Goal: Information Seeking & Learning: Check status

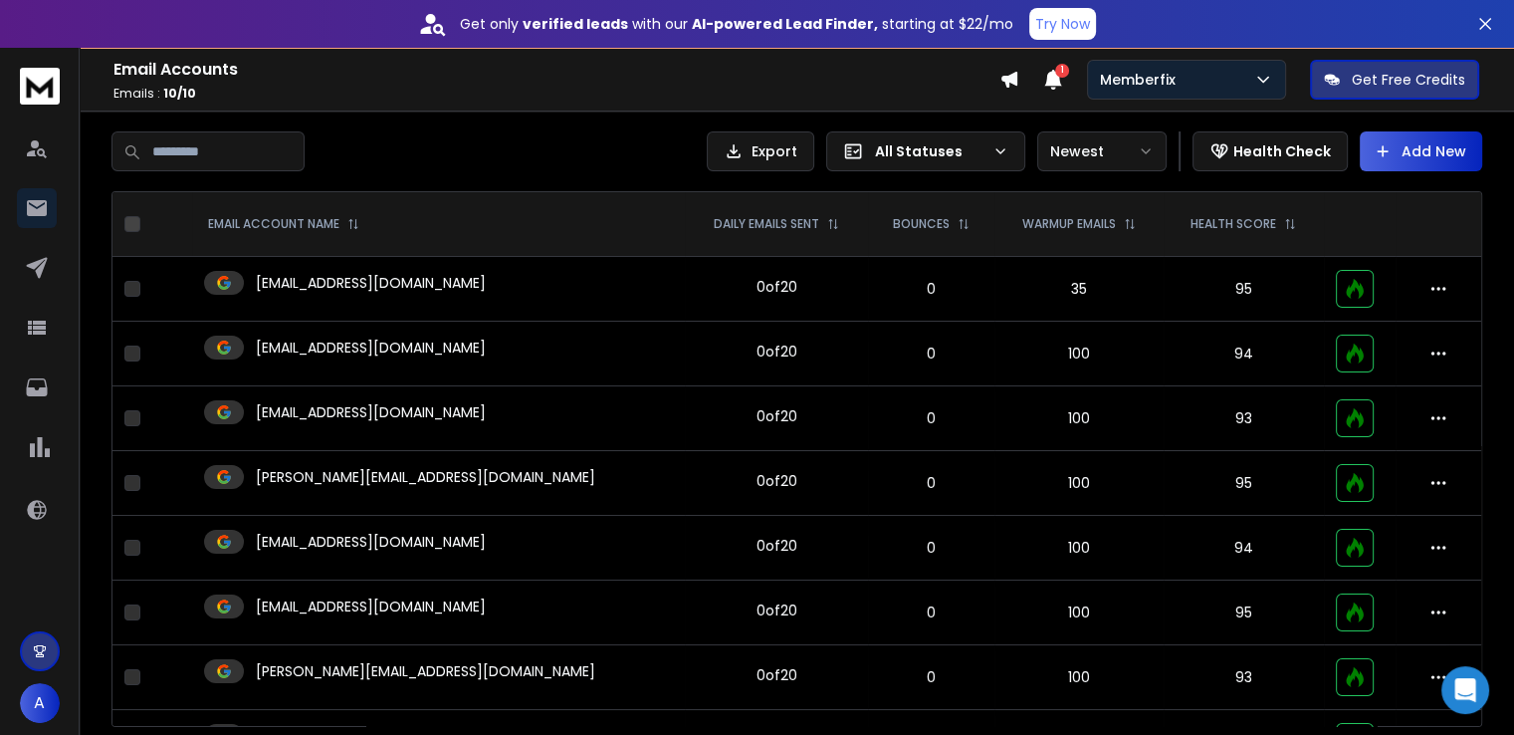
click at [1173, 81] on p "Memberfix" at bounding box center [1142, 80] width 84 height 20
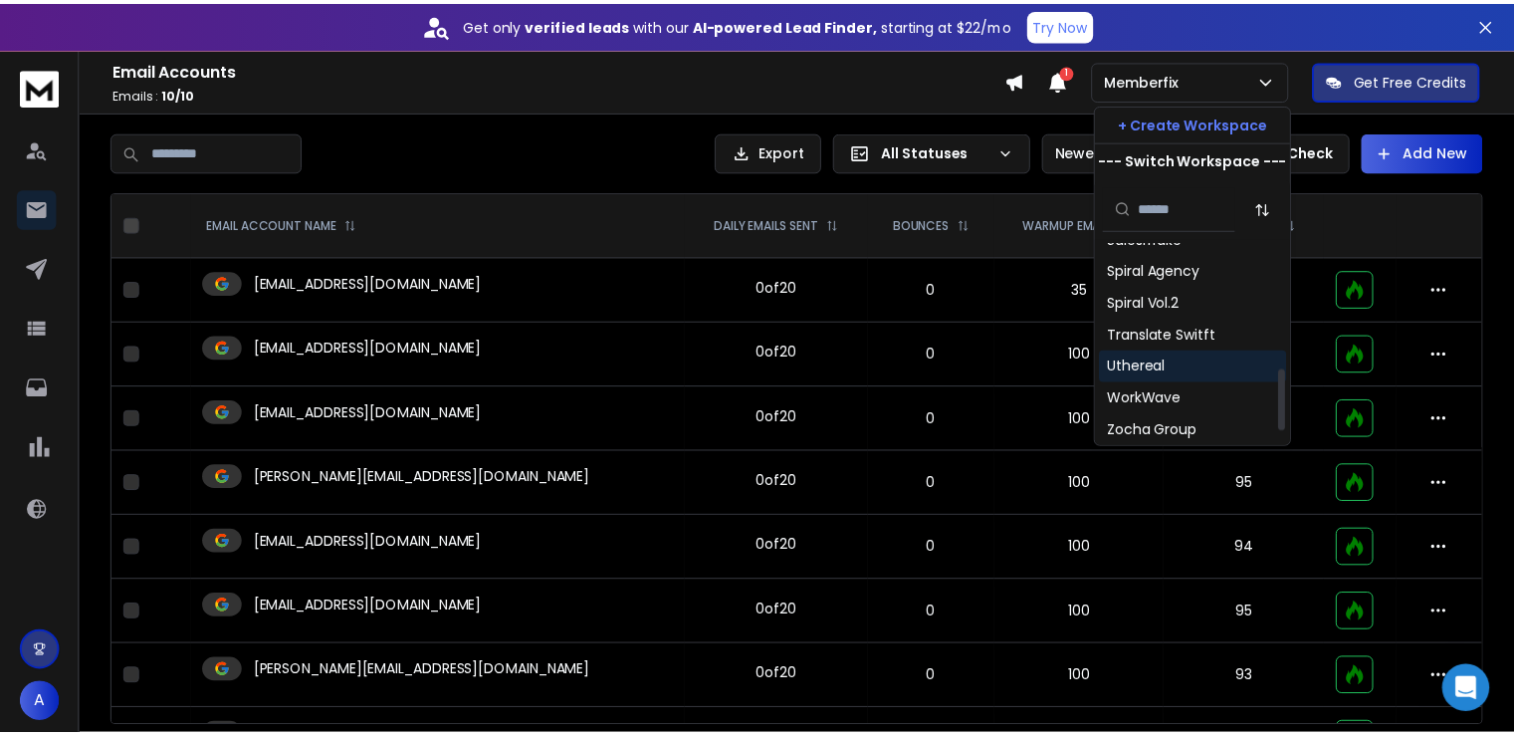
scroll to position [438, 0]
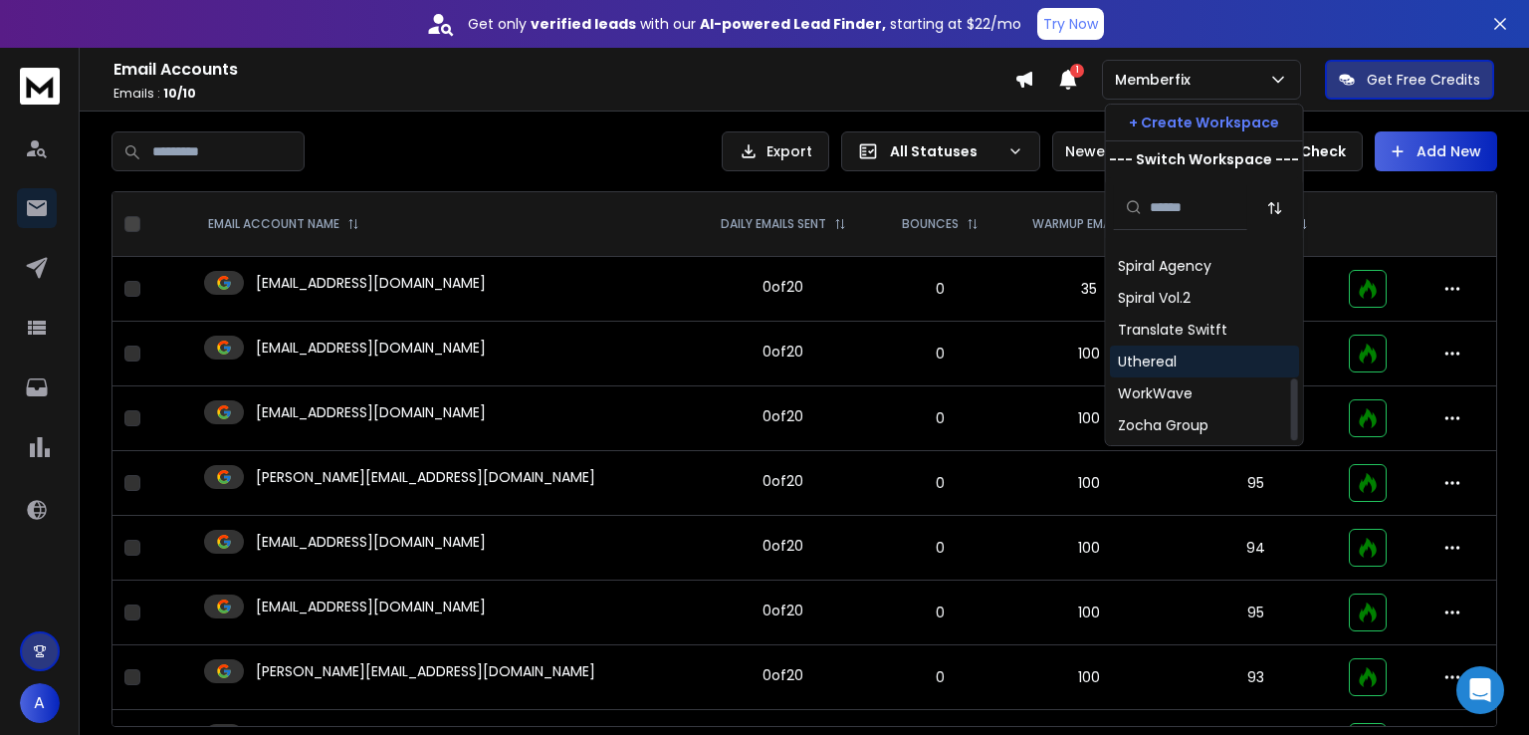
click at [1187, 395] on div "WorkWave" at bounding box center [1155, 393] width 75 height 20
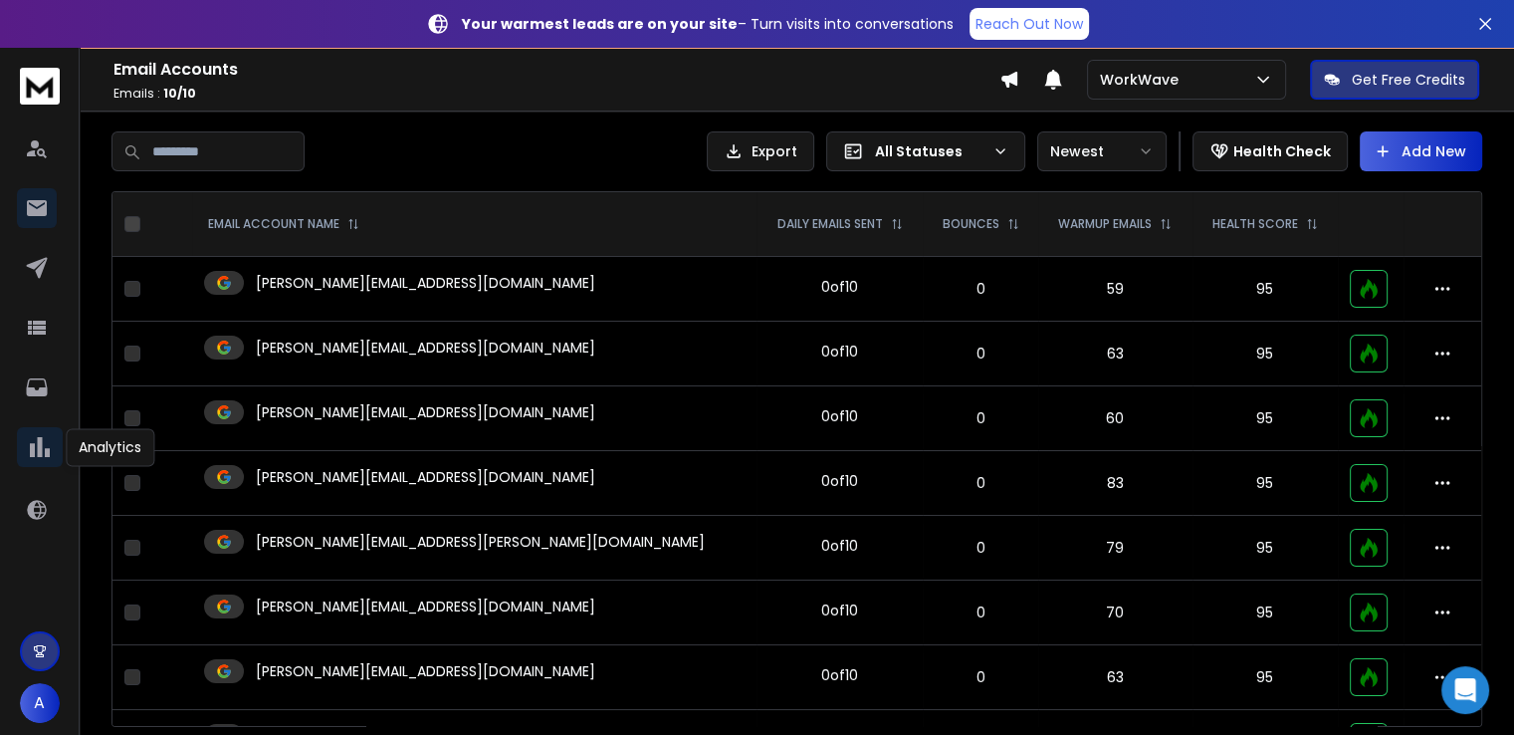
click at [46, 441] on icon at bounding box center [40, 447] width 30 height 30
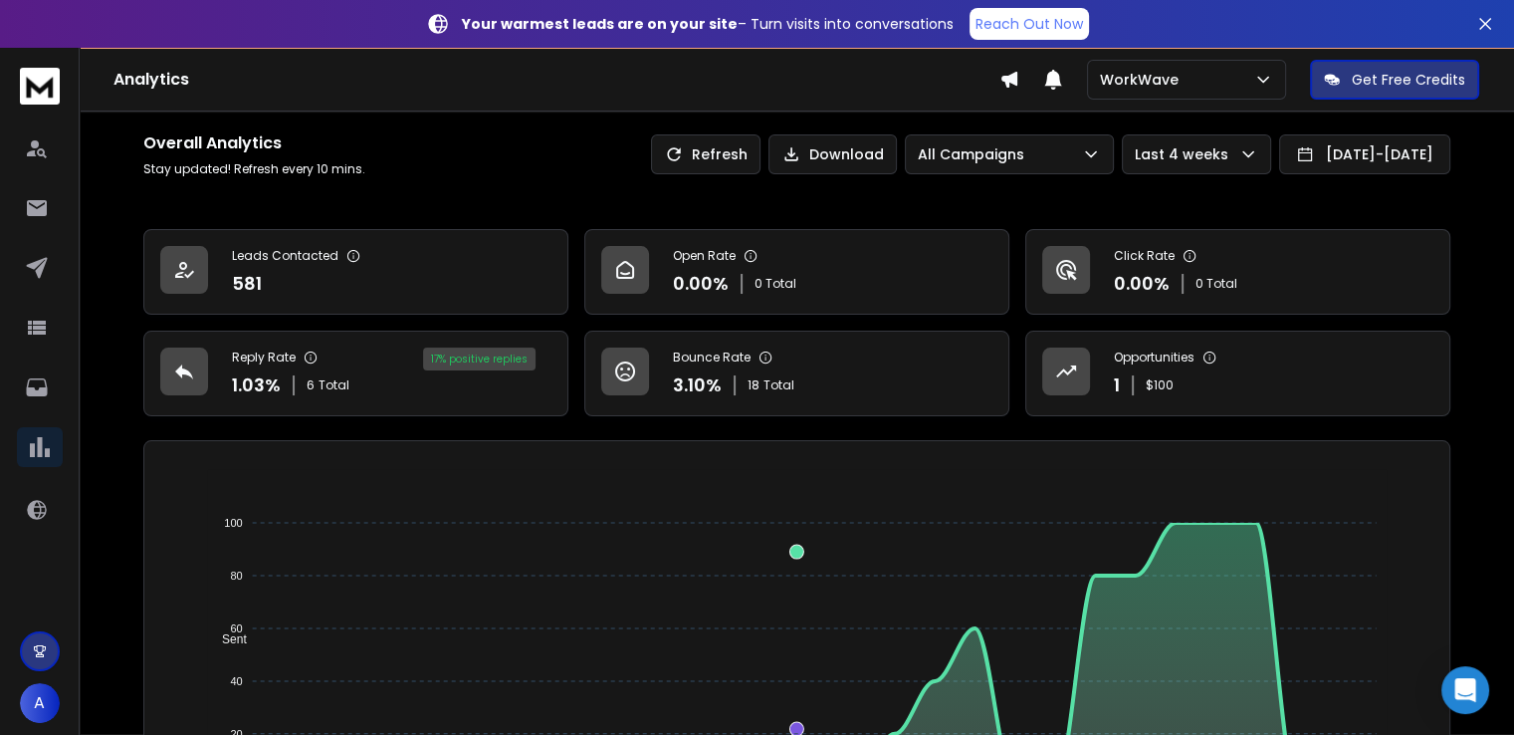
click at [922, 90] on h1 "Analytics" at bounding box center [556, 80] width 886 height 24
click at [1230, 73] on div "WorkWave" at bounding box center [1186, 80] width 173 height 20
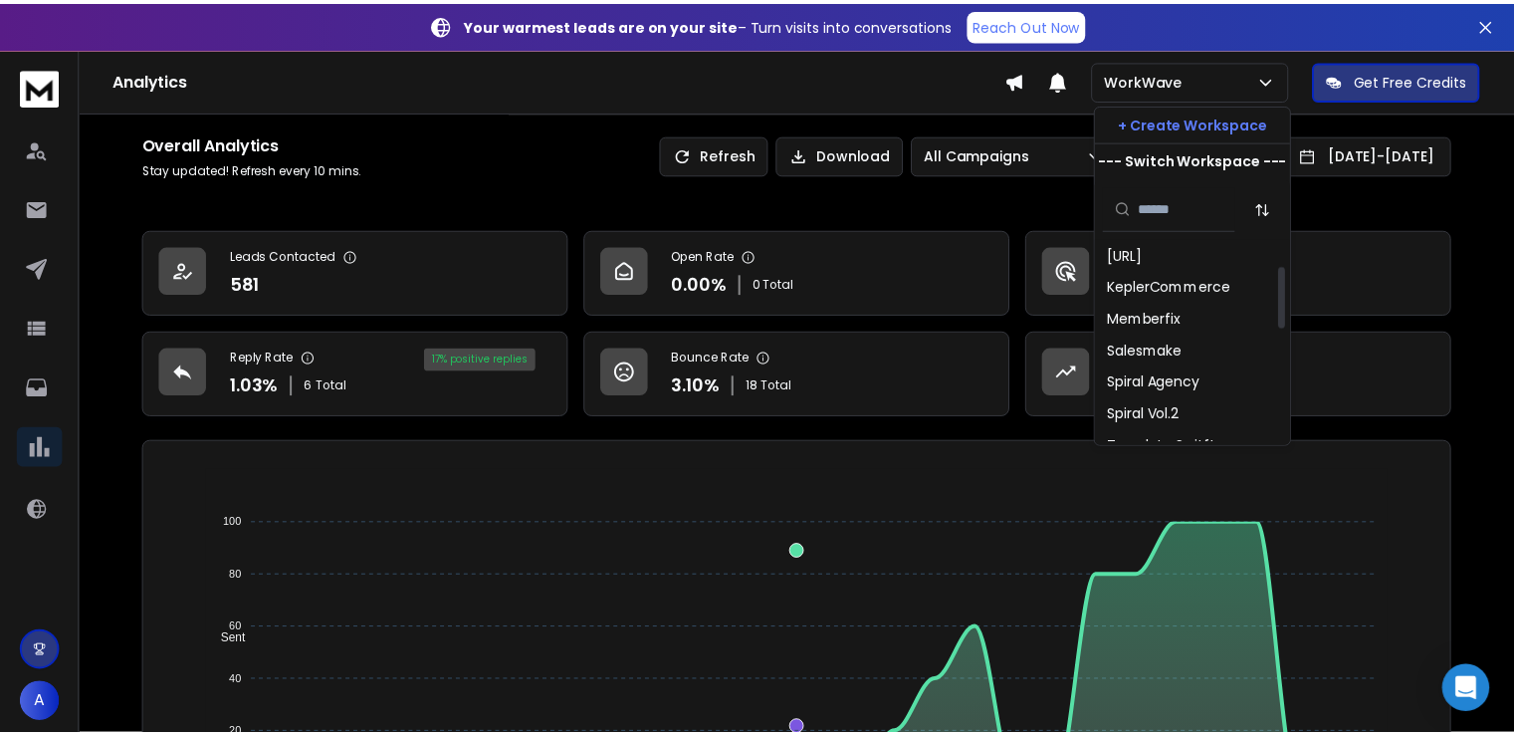
scroll to position [438, 0]
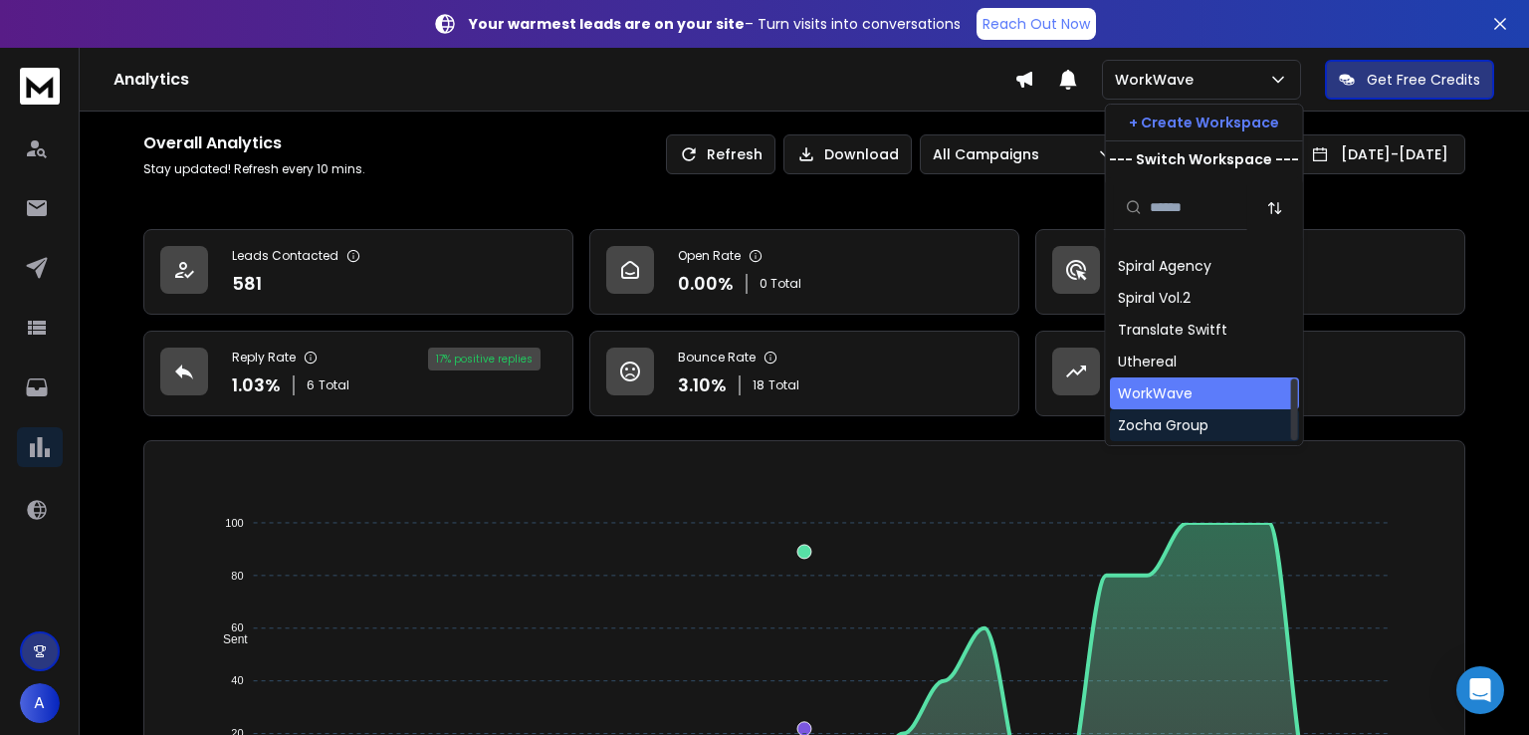
click at [1165, 419] on div "Zocha Group" at bounding box center [1163, 425] width 91 height 20
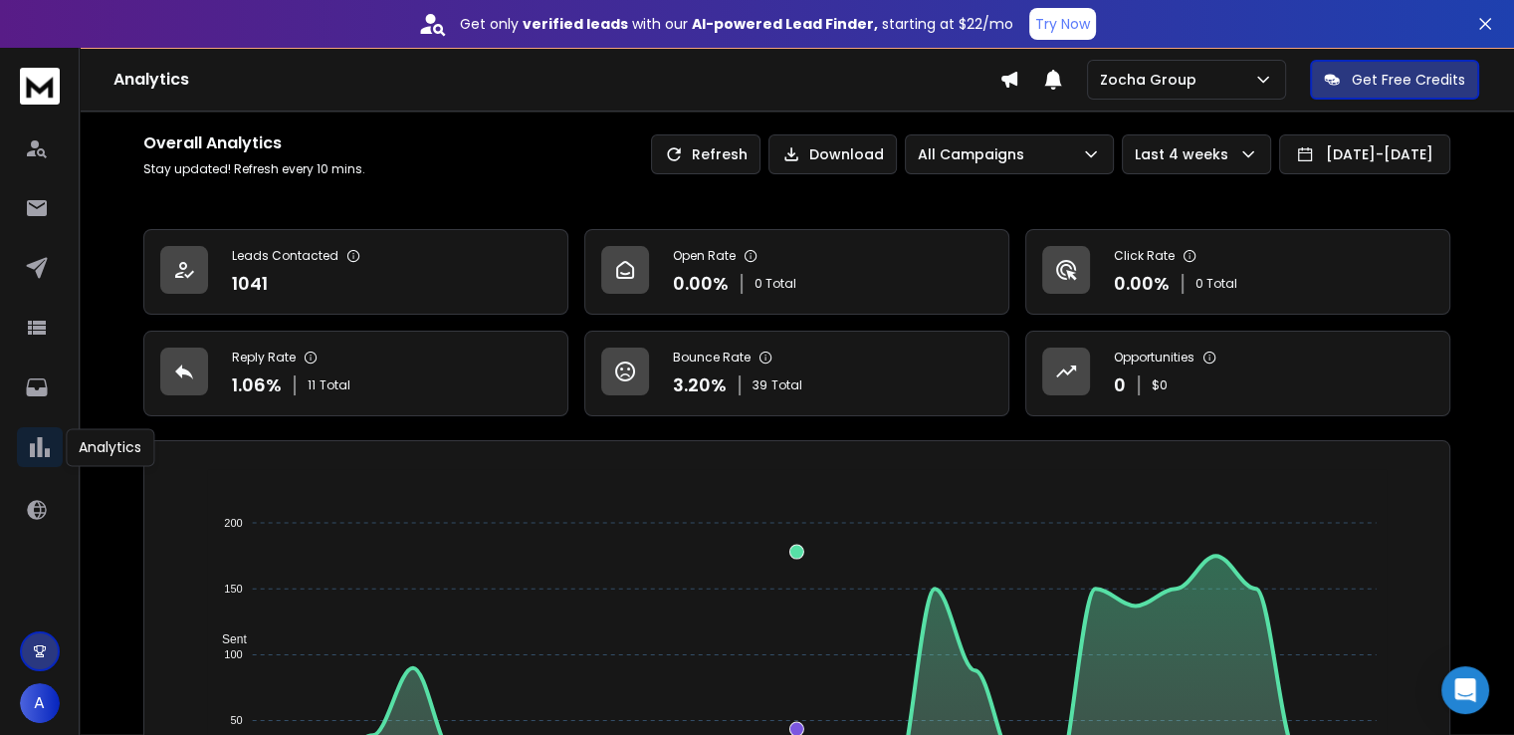
click at [35, 444] on icon at bounding box center [40, 447] width 30 height 30
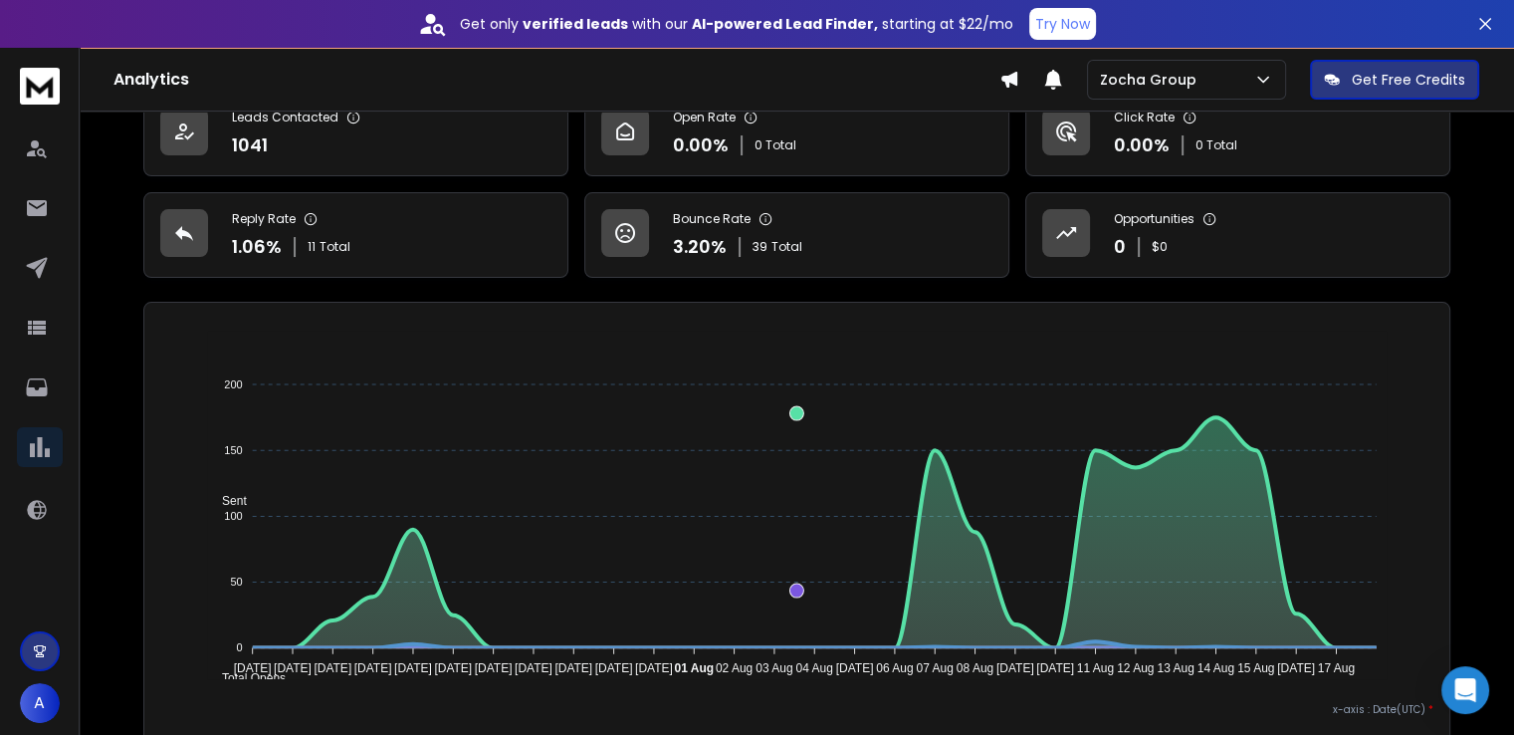
scroll to position [199, 0]
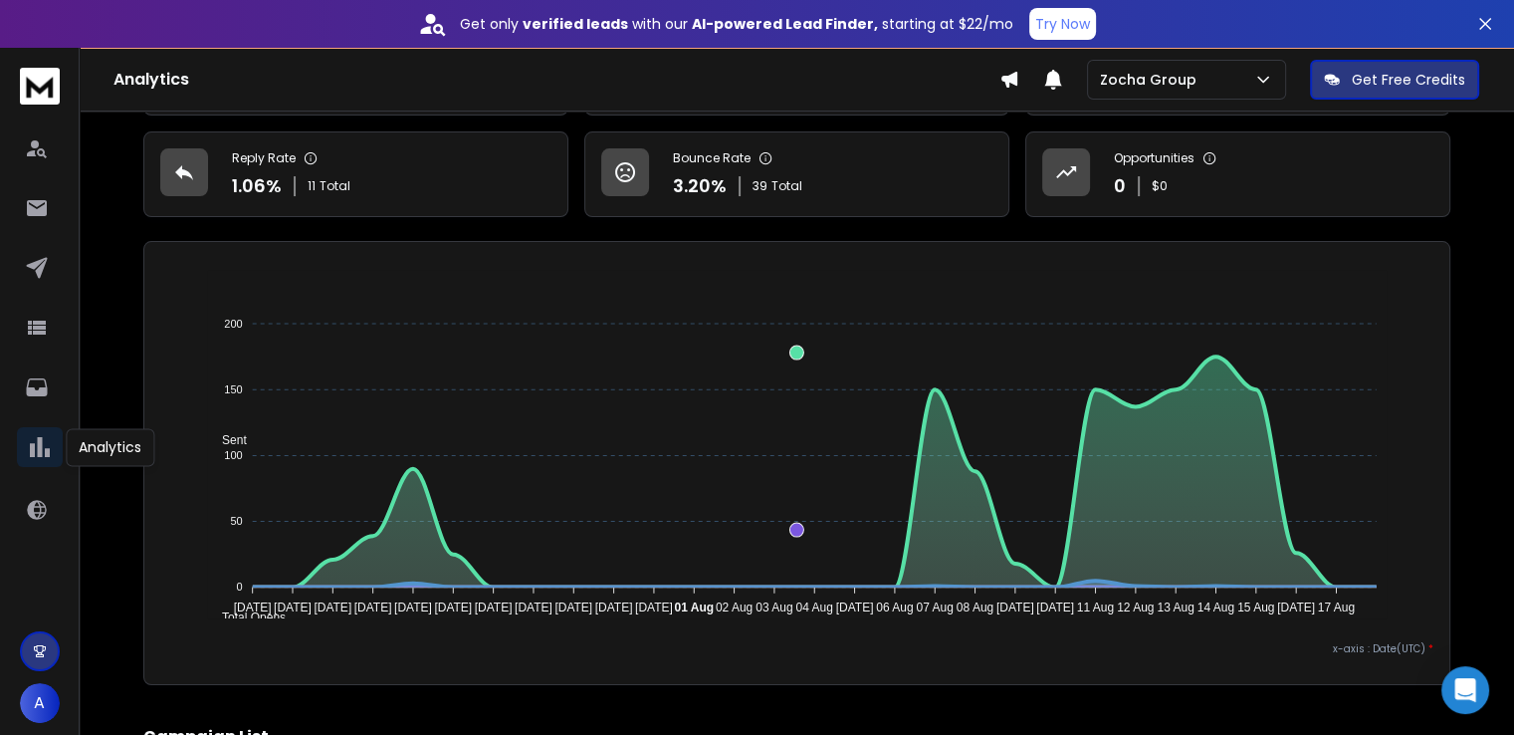
click at [32, 446] on icon at bounding box center [40, 447] width 20 height 20
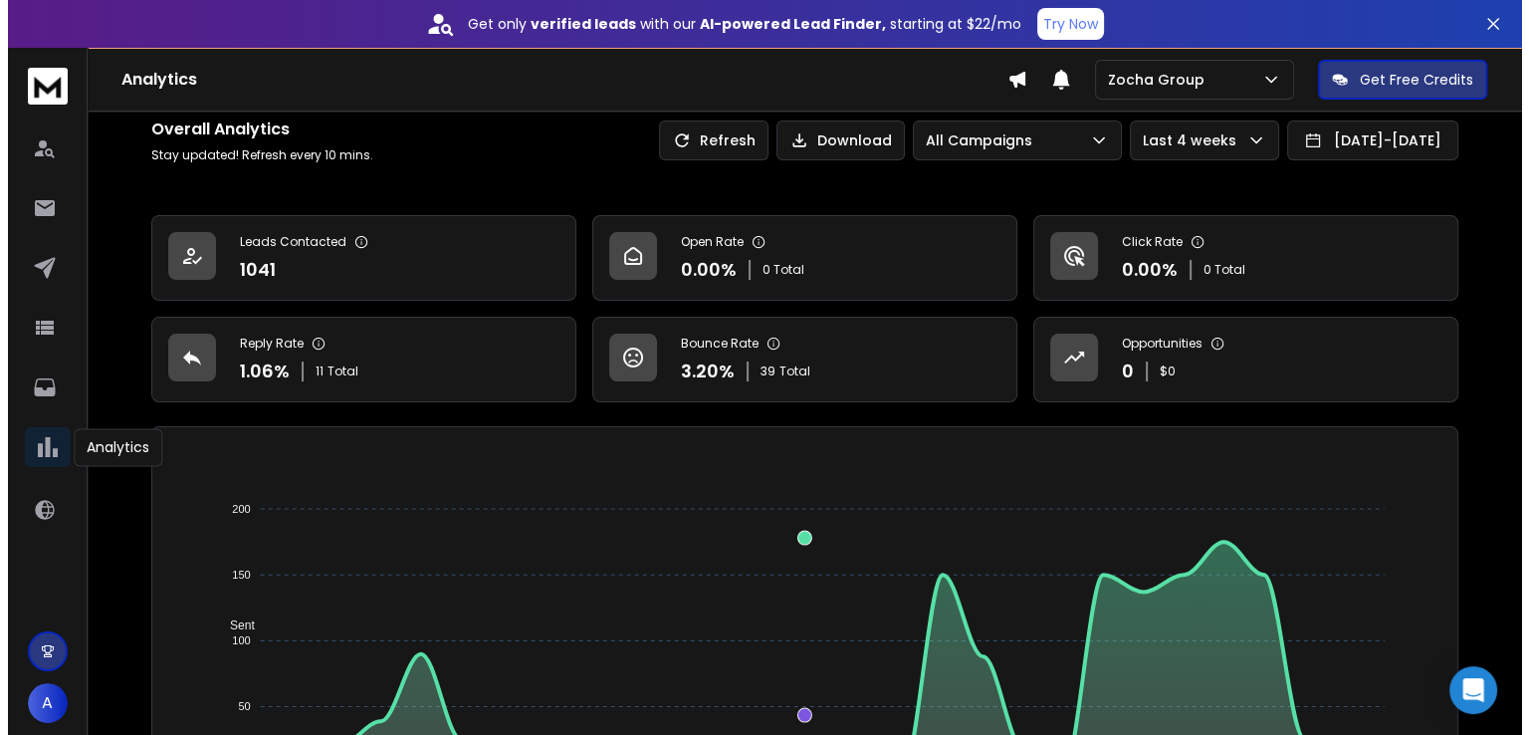
scroll to position [0, 0]
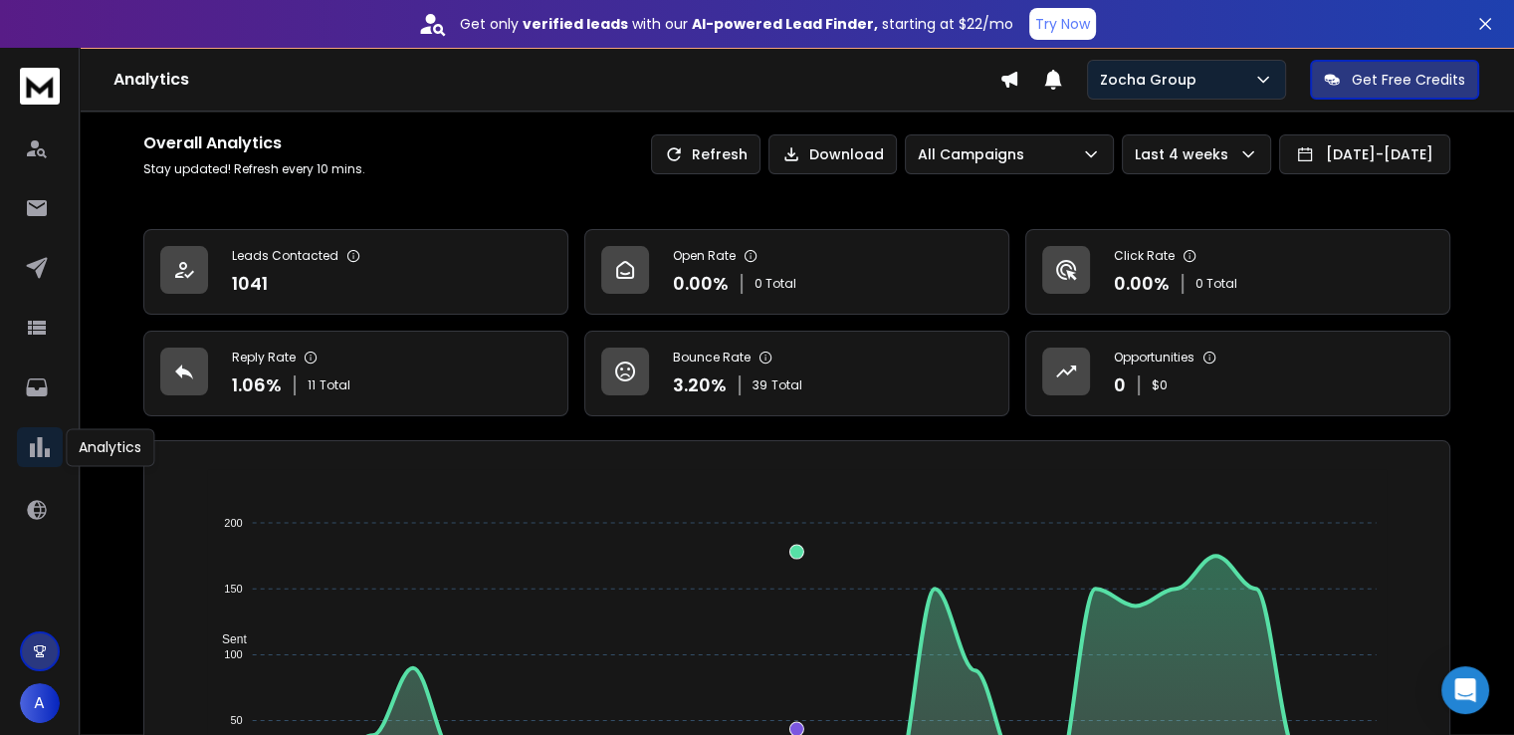
click at [1112, 71] on p "Zocha Group" at bounding box center [1152, 80] width 105 height 20
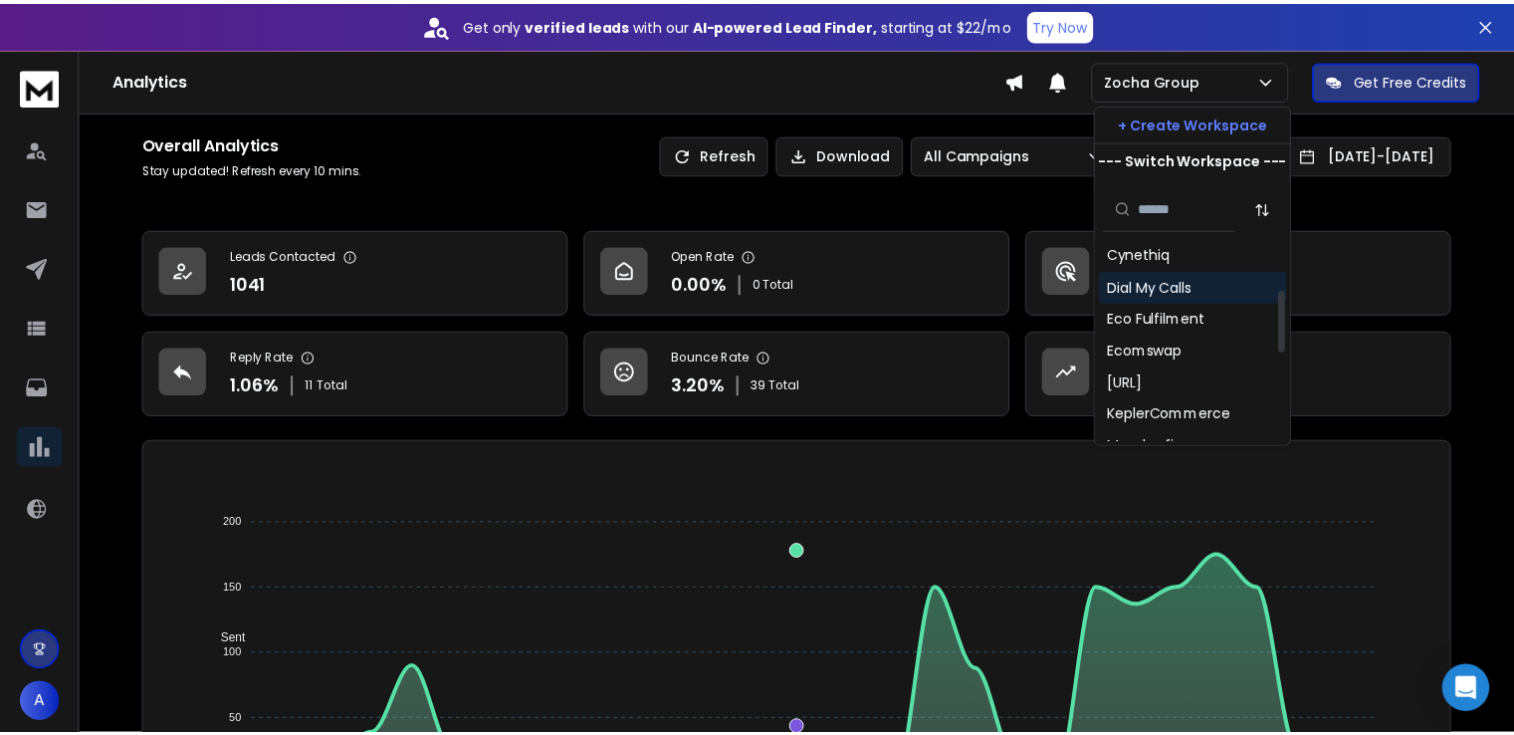
scroll to position [199, 0]
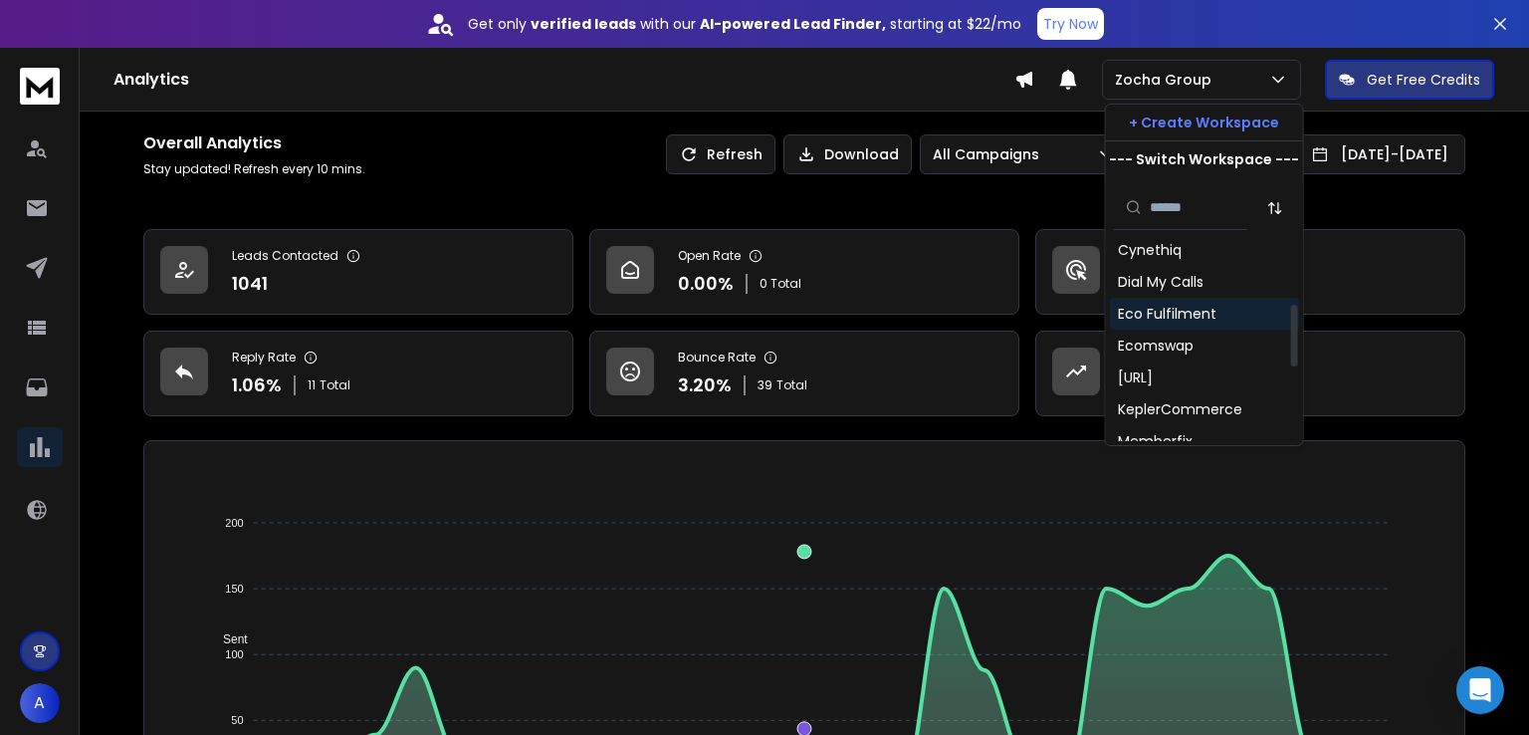
click at [1161, 316] on div "Eco Fulfilment" at bounding box center [1167, 314] width 99 height 20
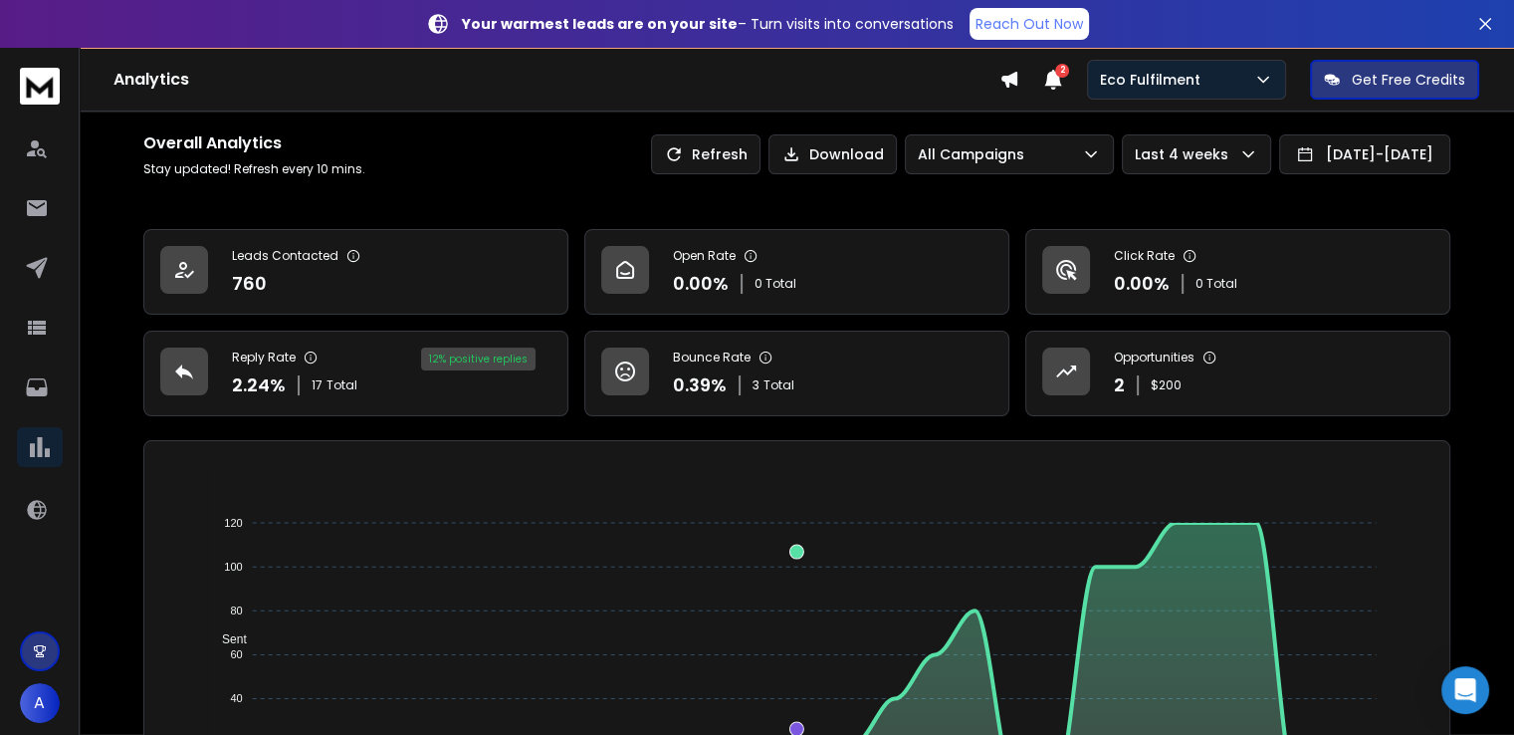
click at [1144, 80] on p "Eco Fulfilment" at bounding box center [1154, 80] width 109 height 20
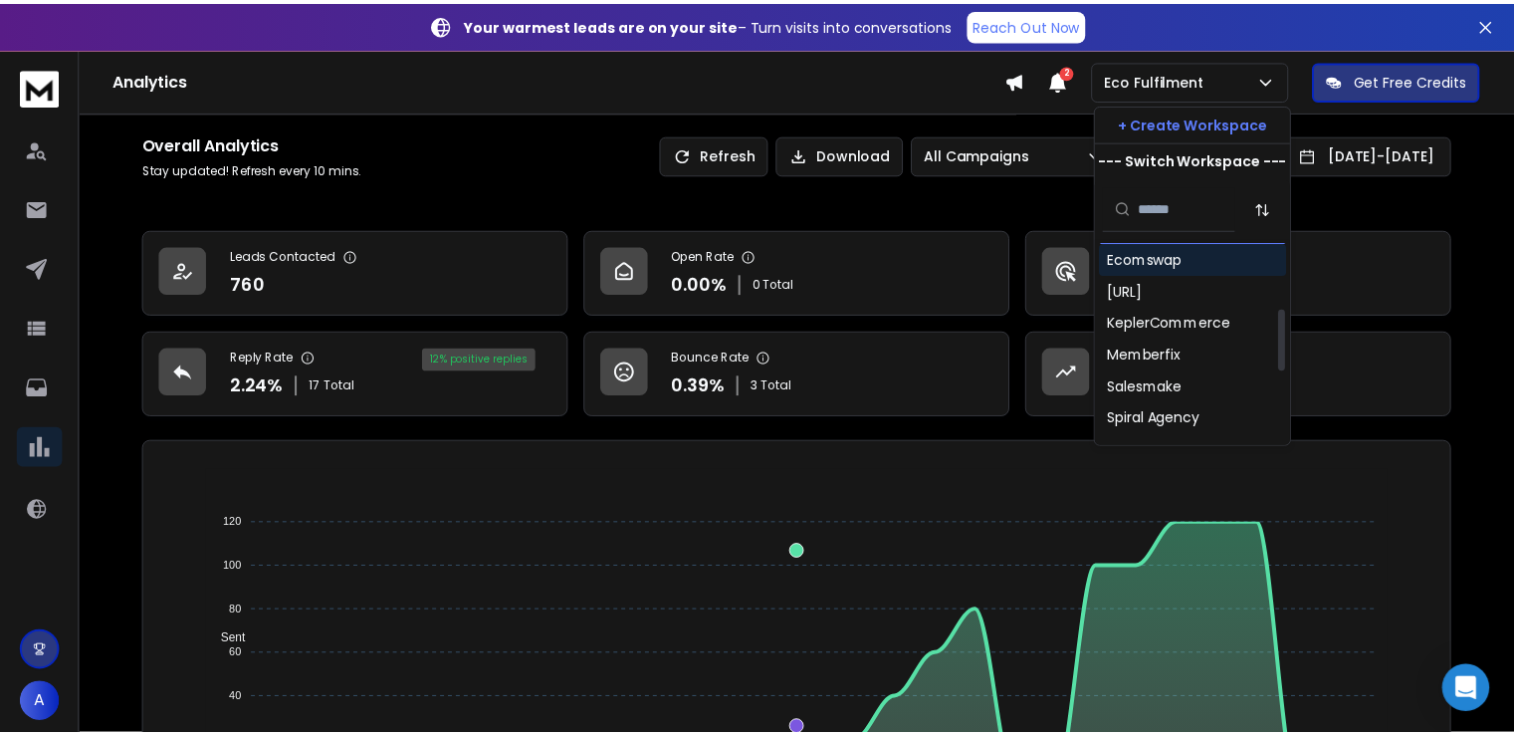
scroll to position [299, 0]
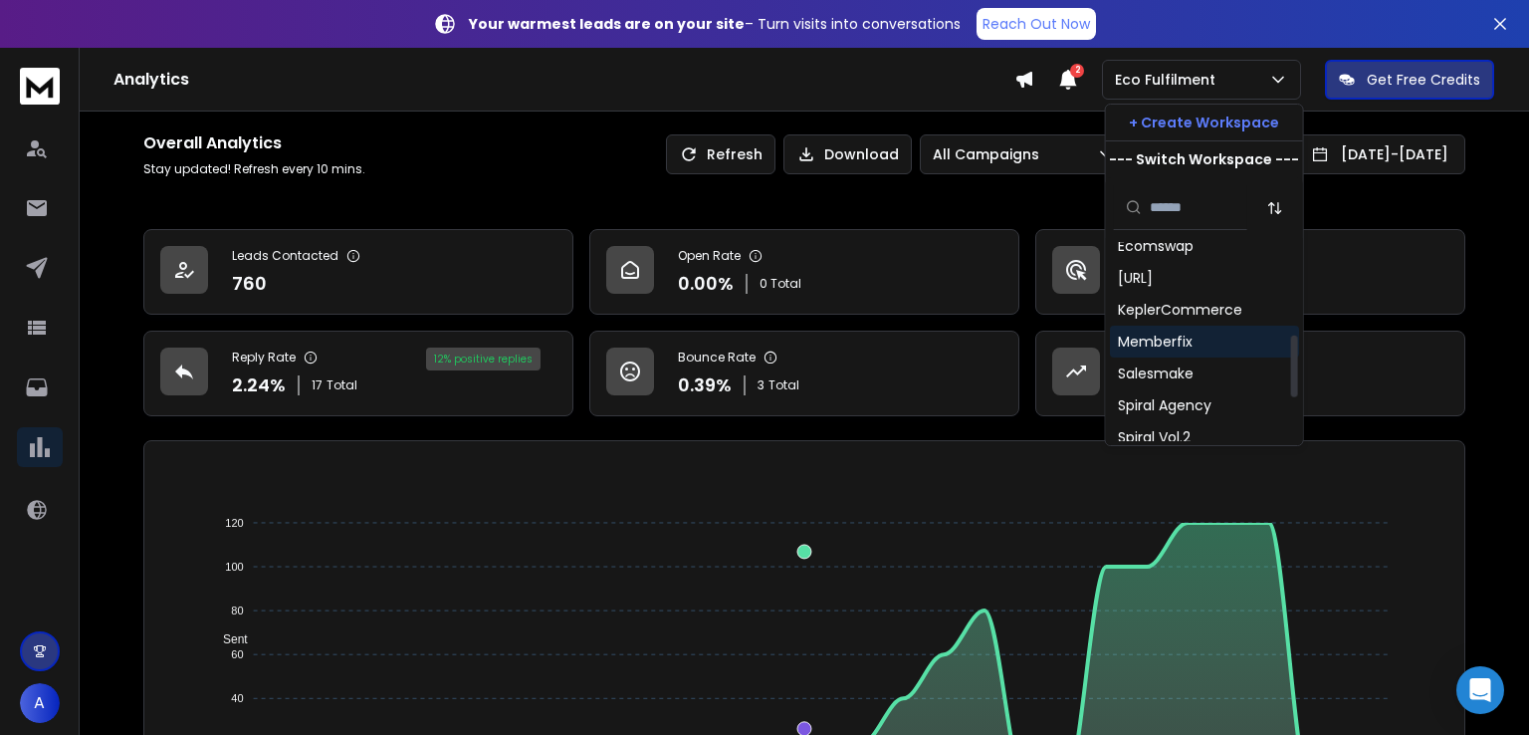
click at [1201, 346] on div "Memberfix" at bounding box center [1204, 342] width 189 height 32
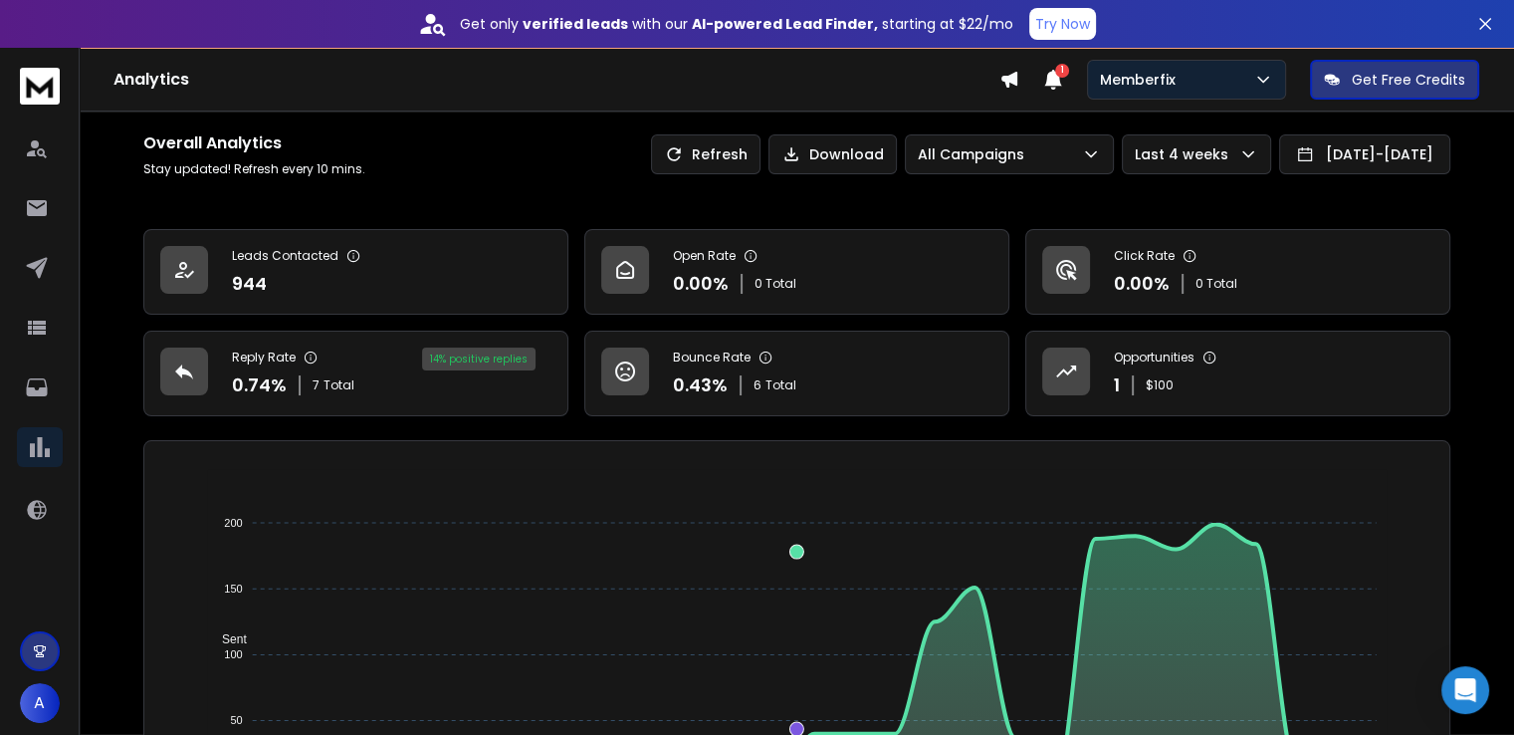
click at [1215, 86] on div "Memberfix" at bounding box center [1186, 80] width 173 height 20
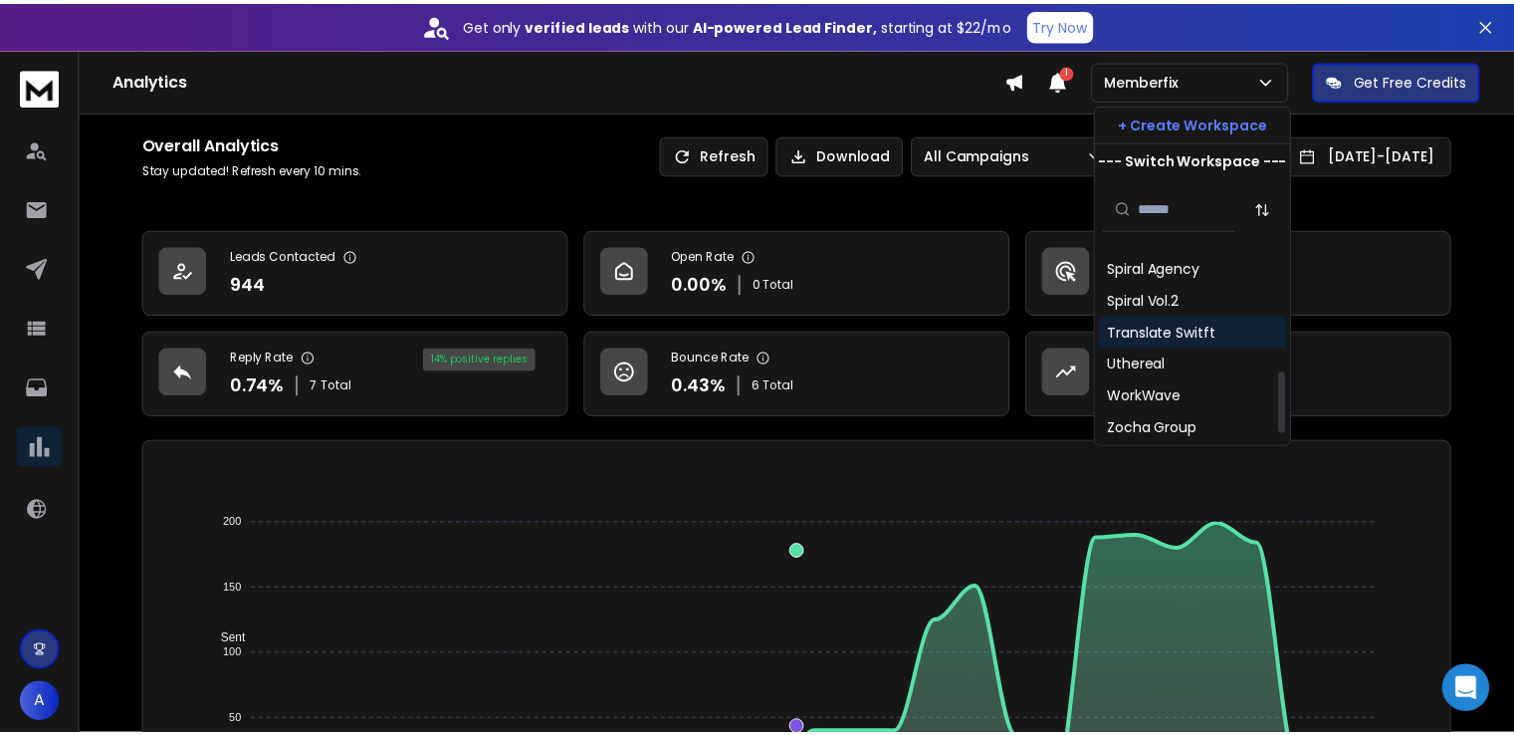
scroll to position [438, 0]
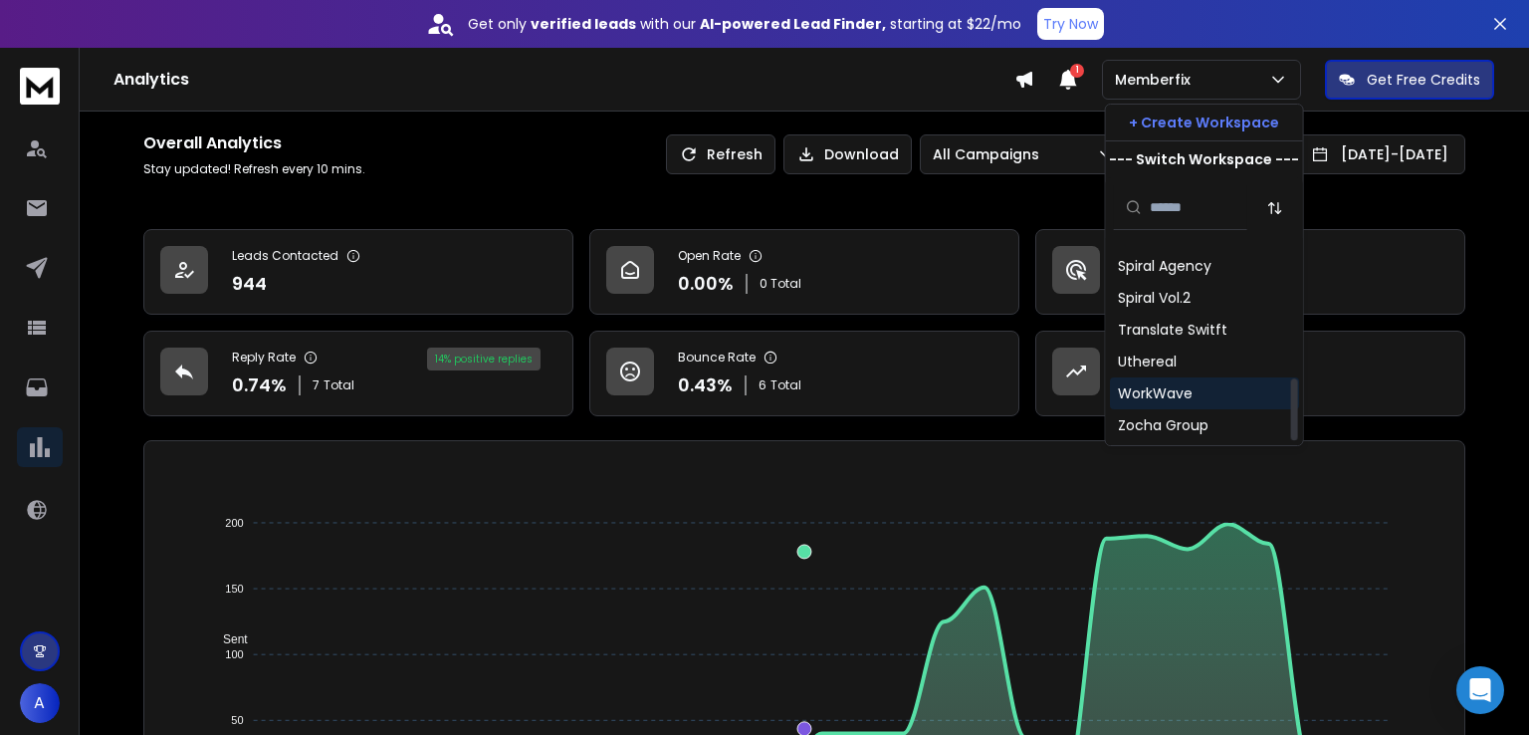
click at [1175, 394] on div "WorkWave" at bounding box center [1155, 393] width 75 height 20
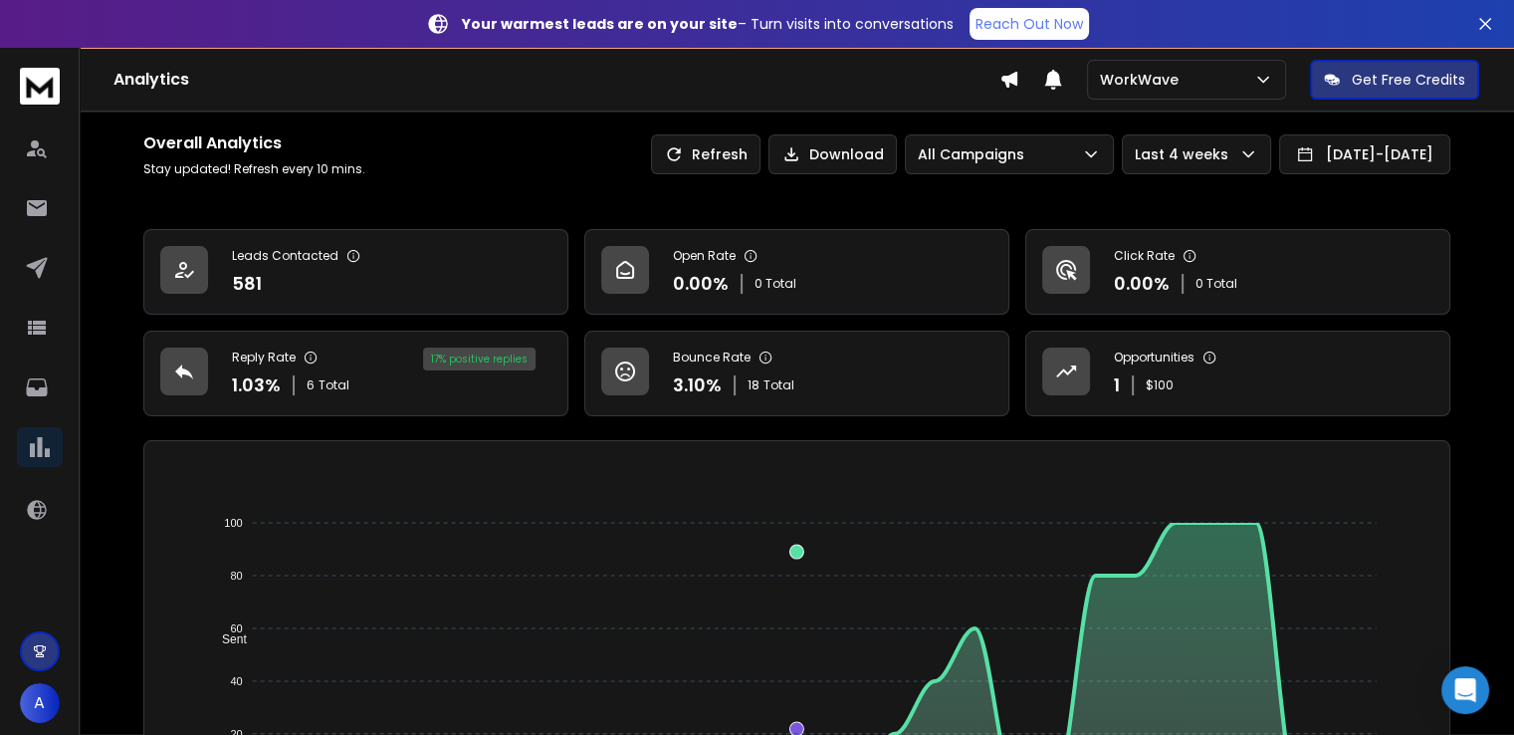
click at [1479, 270] on div "Overall Analytics Stay updated! Refresh every 10 mins. Refresh Download All Cam…" at bounding box center [797, 642] width 1435 height 1061
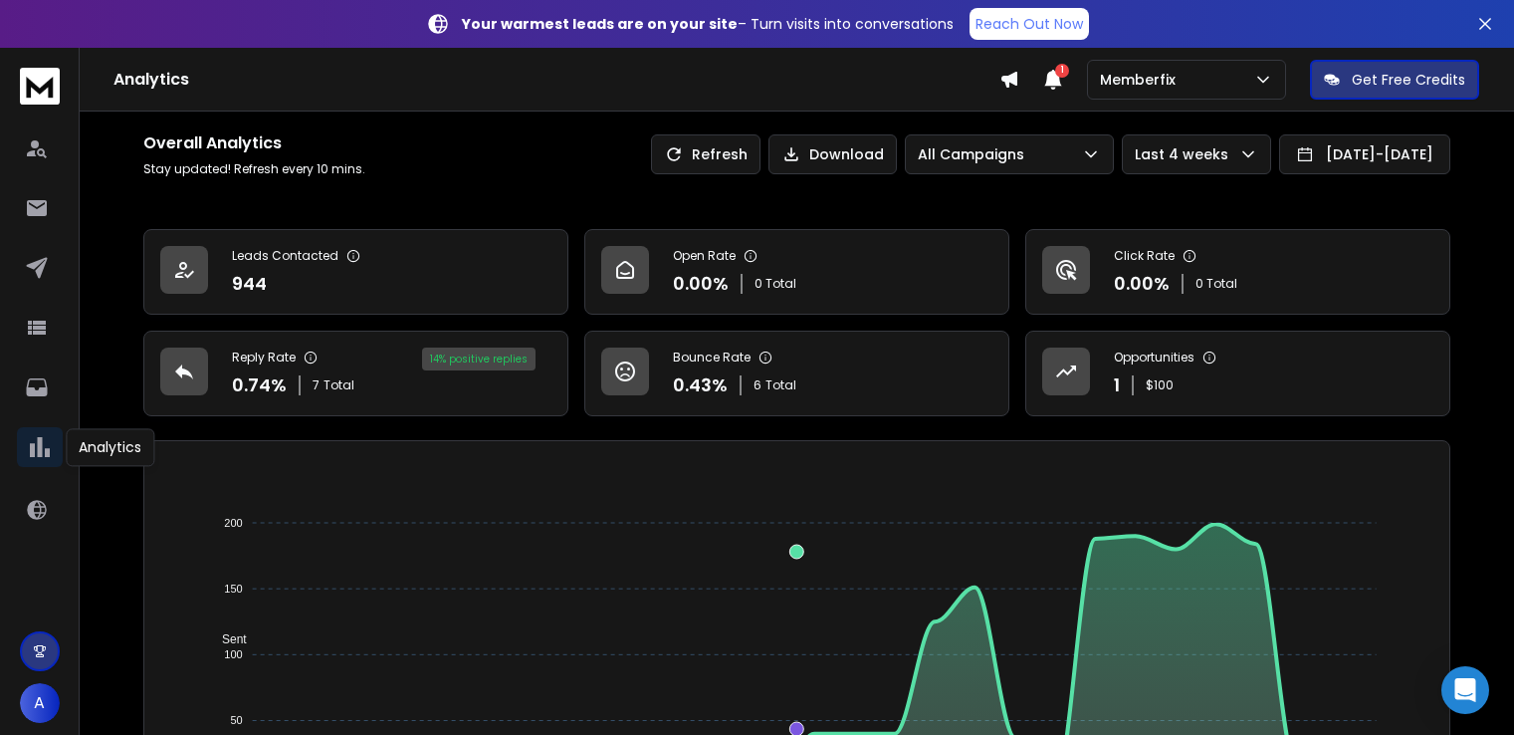
scroll to position [299, 0]
